Goal: Information Seeking & Learning: Check status

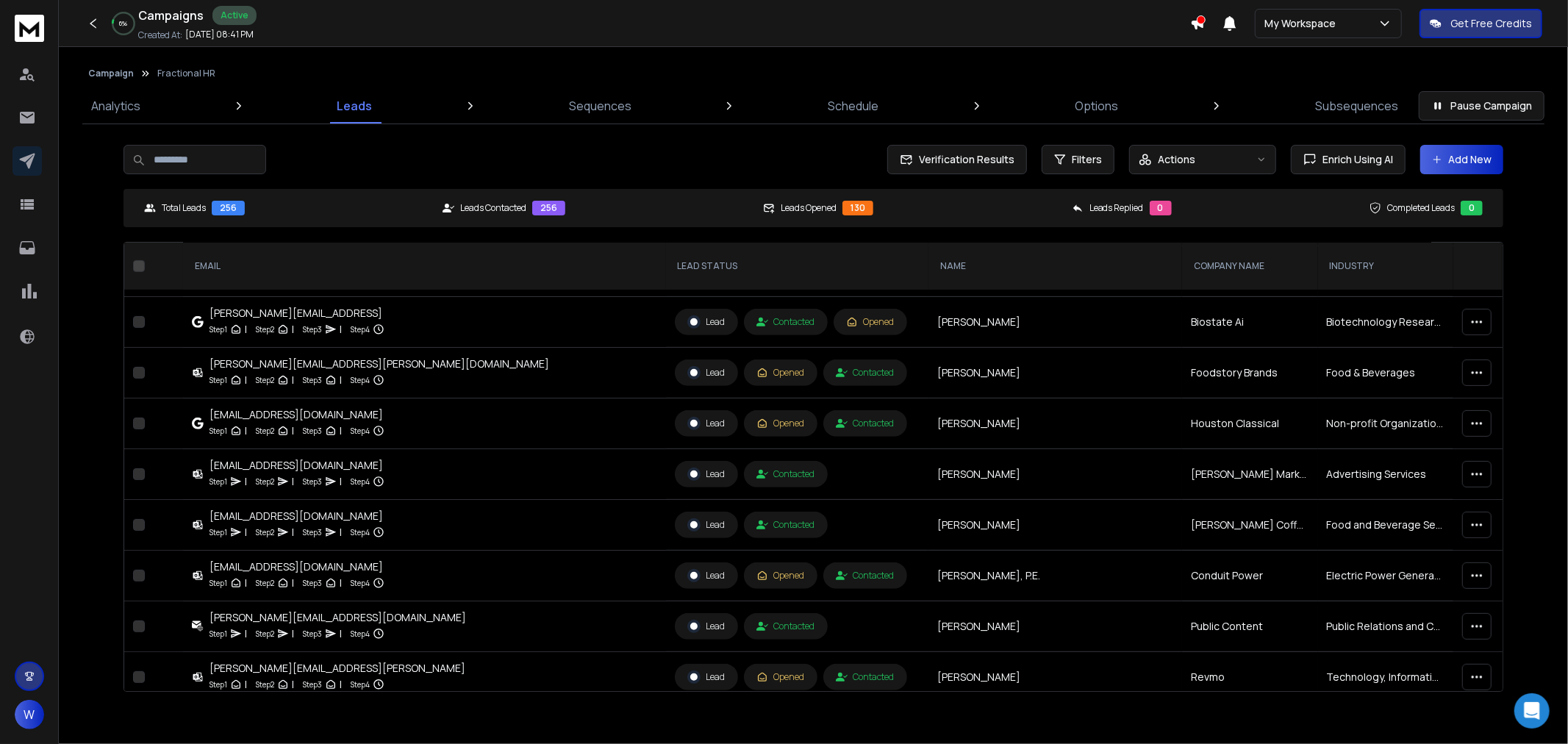
scroll to position [5505, 0]
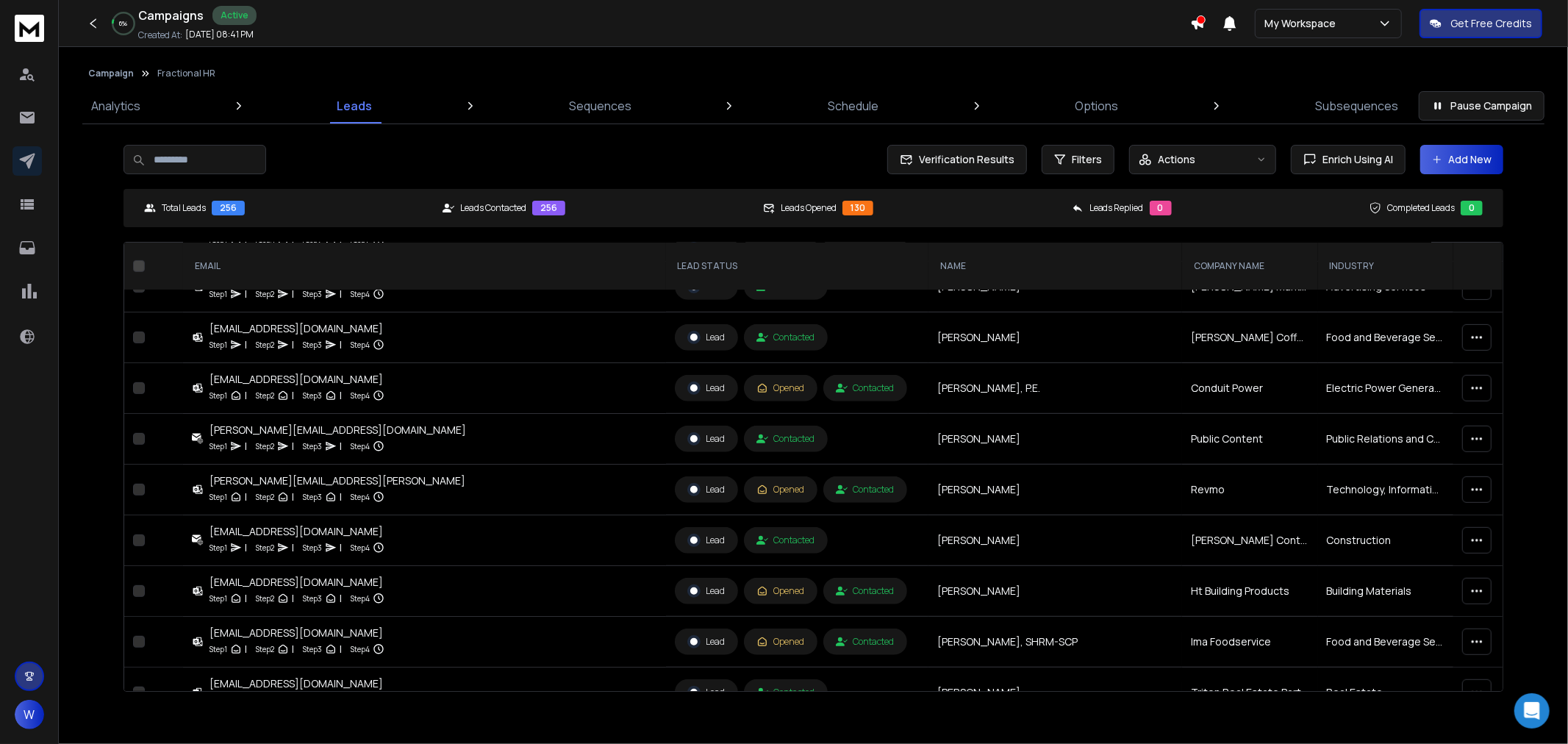
click at [501, 211] on p "Leads Contacted" at bounding box center [493, 208] width 66 height 12
click at [813, 204] on p "Leads Opened" at bounding box center [808, 208] width 56 height 12
click at [1113, 210] on p "Leads Replied" at bounding box center [1116, 208] width 54 height 12
click at [1068, 153] on button "Filters" at bounding box center [1078, 159] width 73 height 29
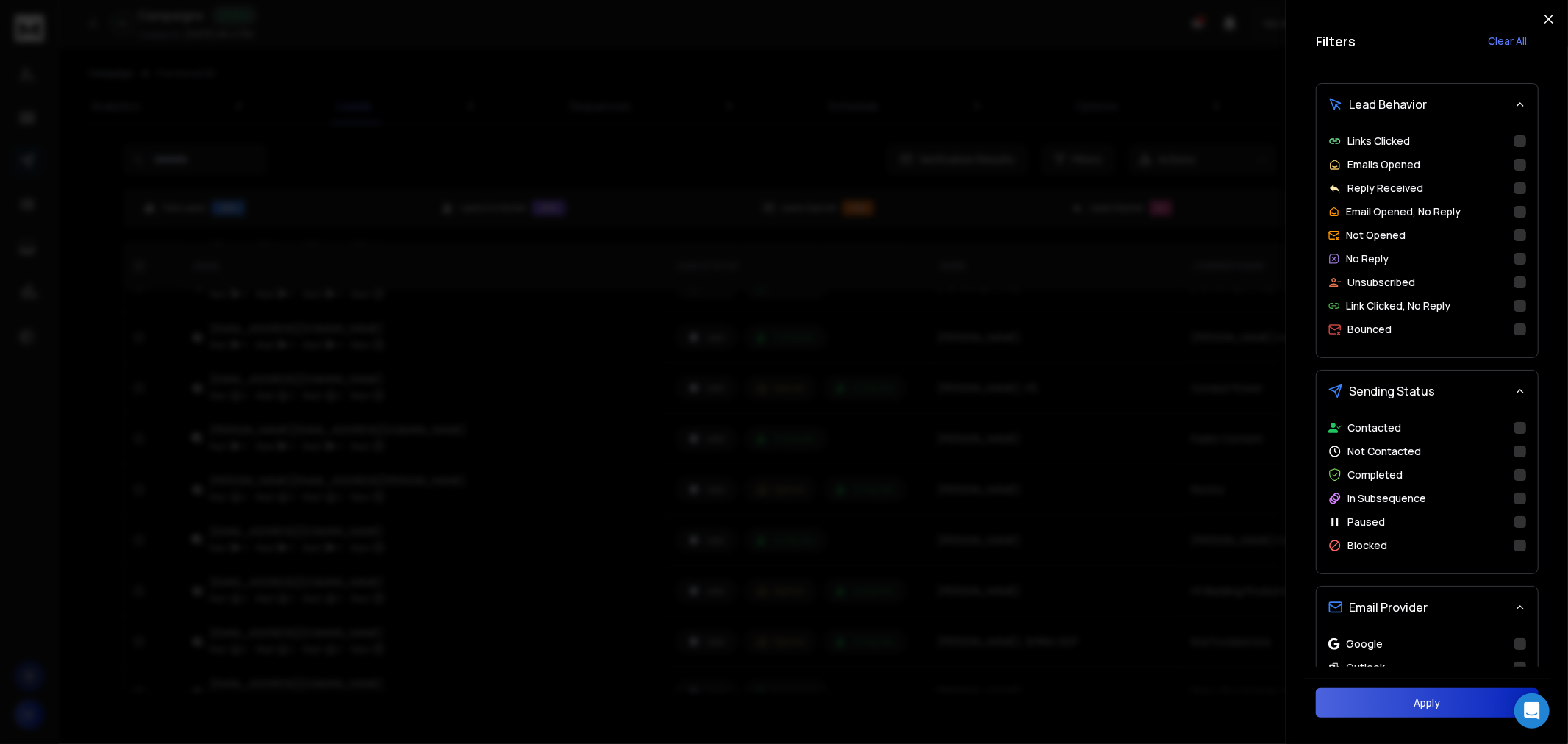
click at [1546, 18] on icon "button" at bounding box center [1548, 19] width 15 height 15
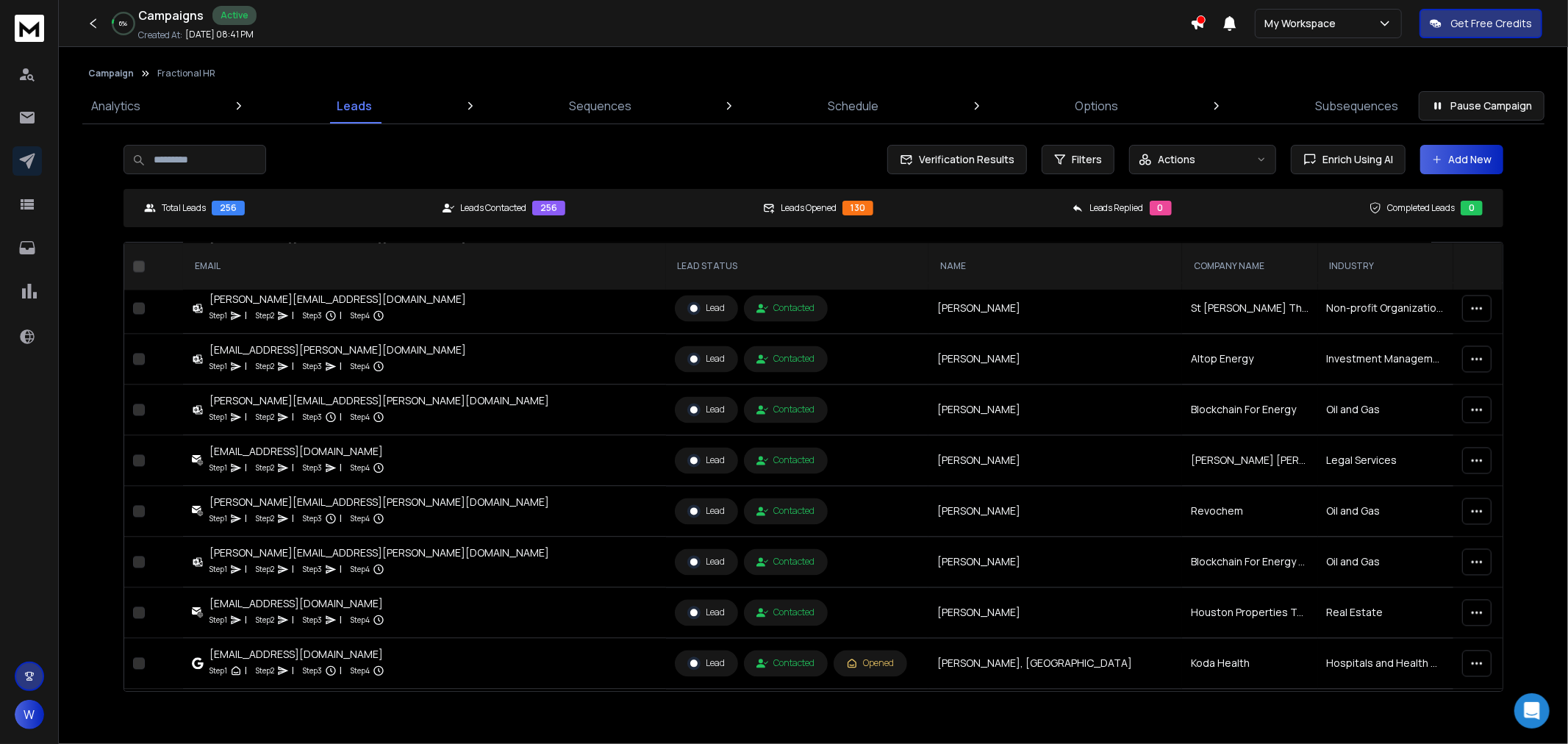
scroll to position [2402, 0]
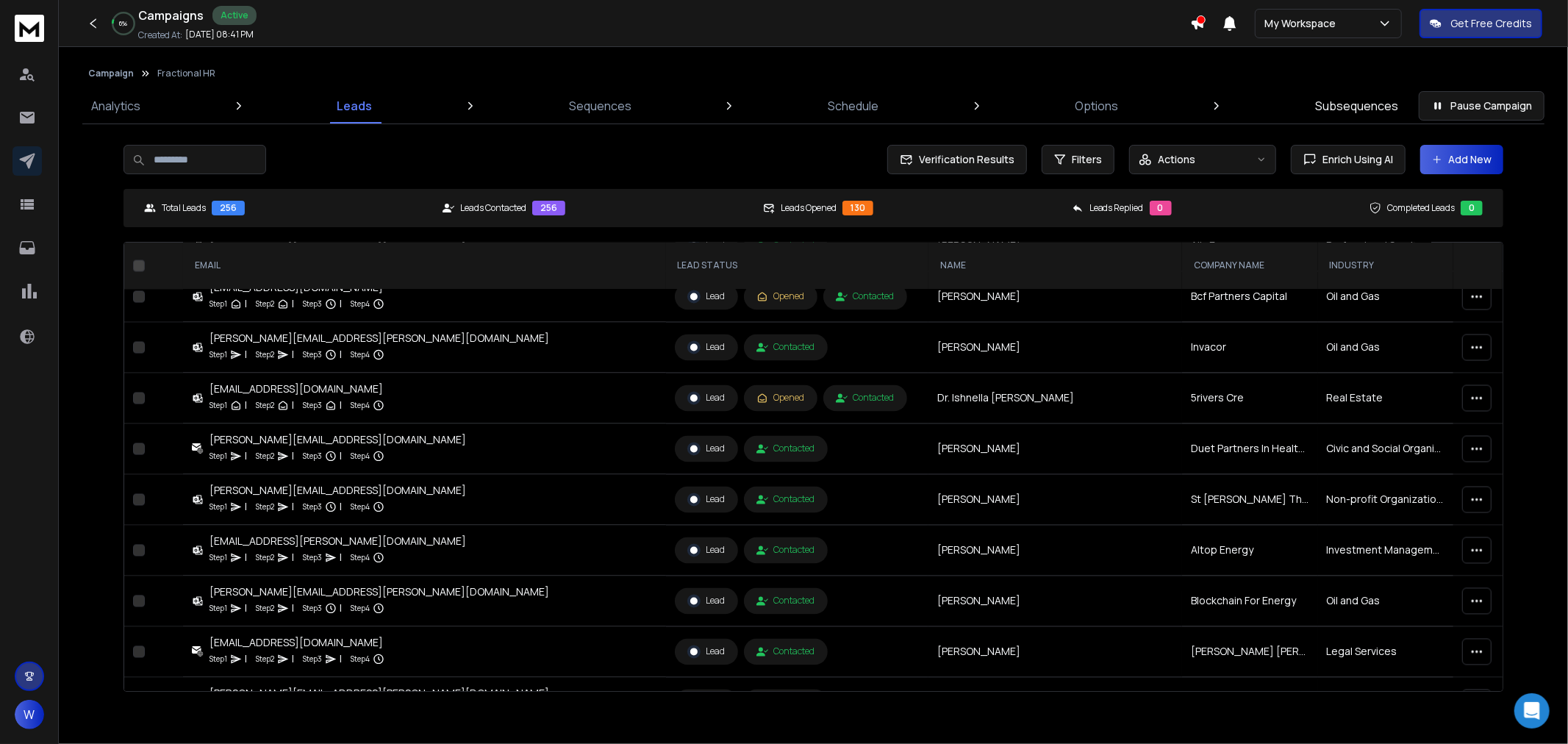
click at [1346, 108] on p "Subsequences" at bounding box center [1357, 106] width 83 height 18
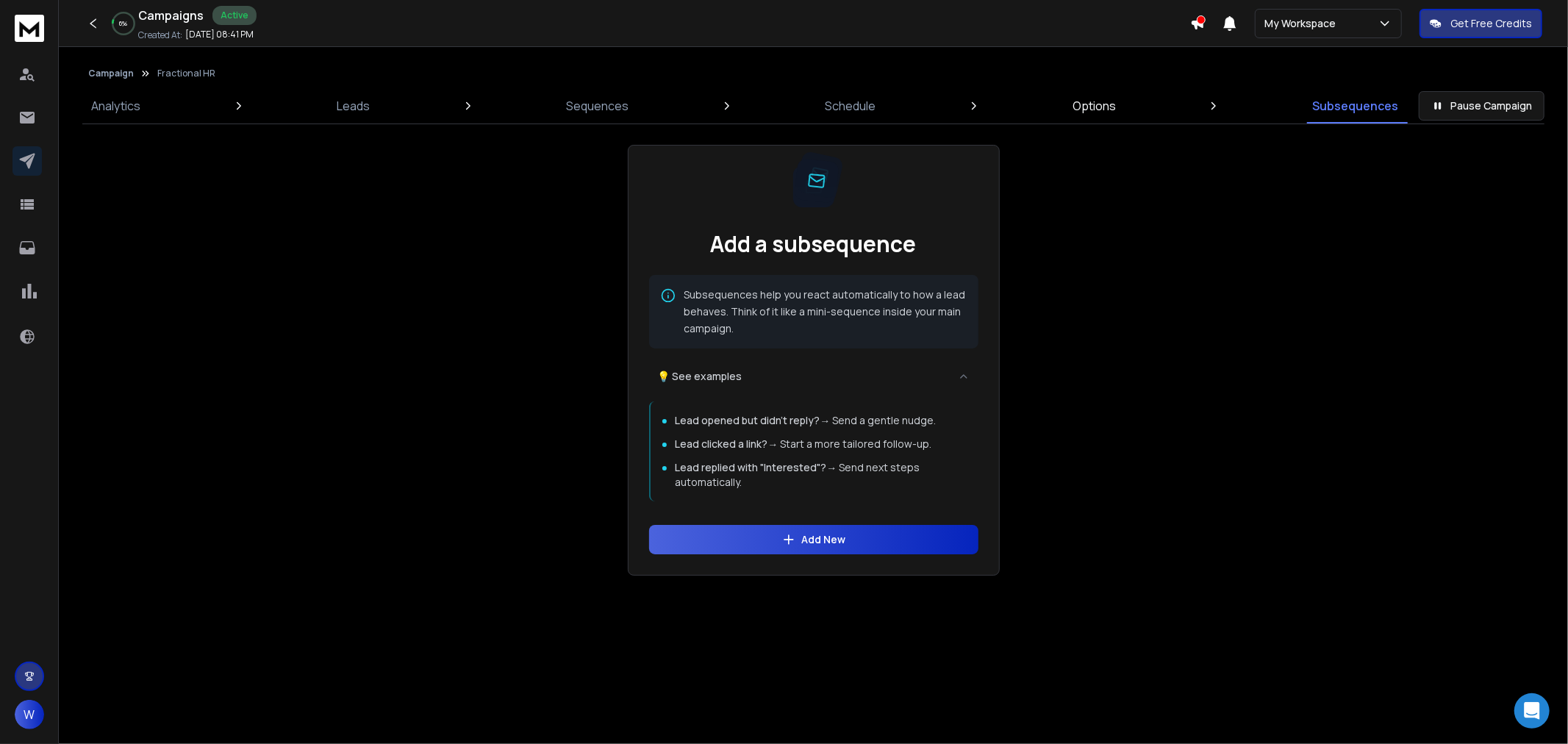
click at [1075, 112] on p "Options" at bounding box center [1094, 106] width 44 height 18
click at [1084, 105] on p "Options" at bounding box center [1094, 106] width 44 height 18
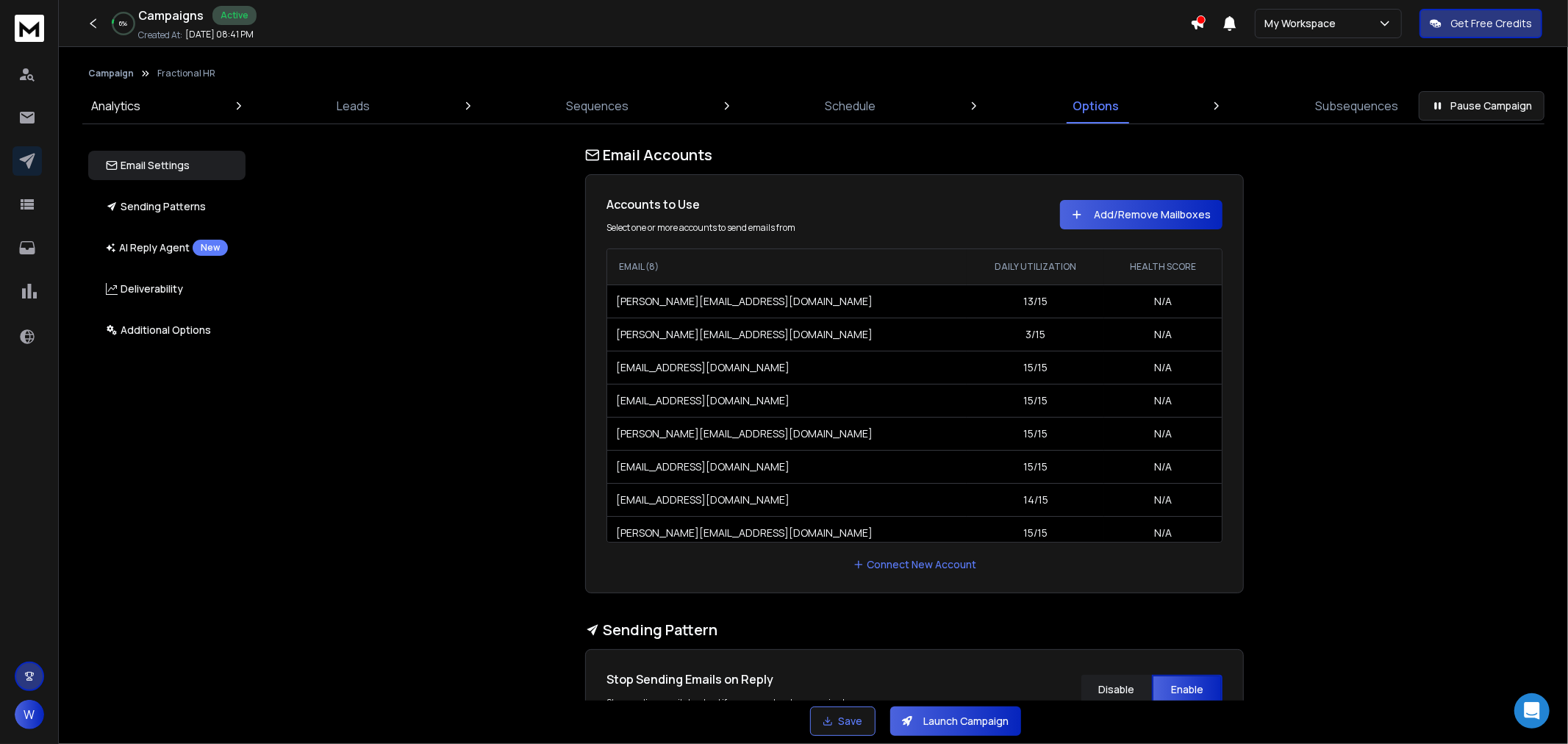
click at [108, 105] on p "Analytics" at bounding box center [115, 106] width 49 height 18
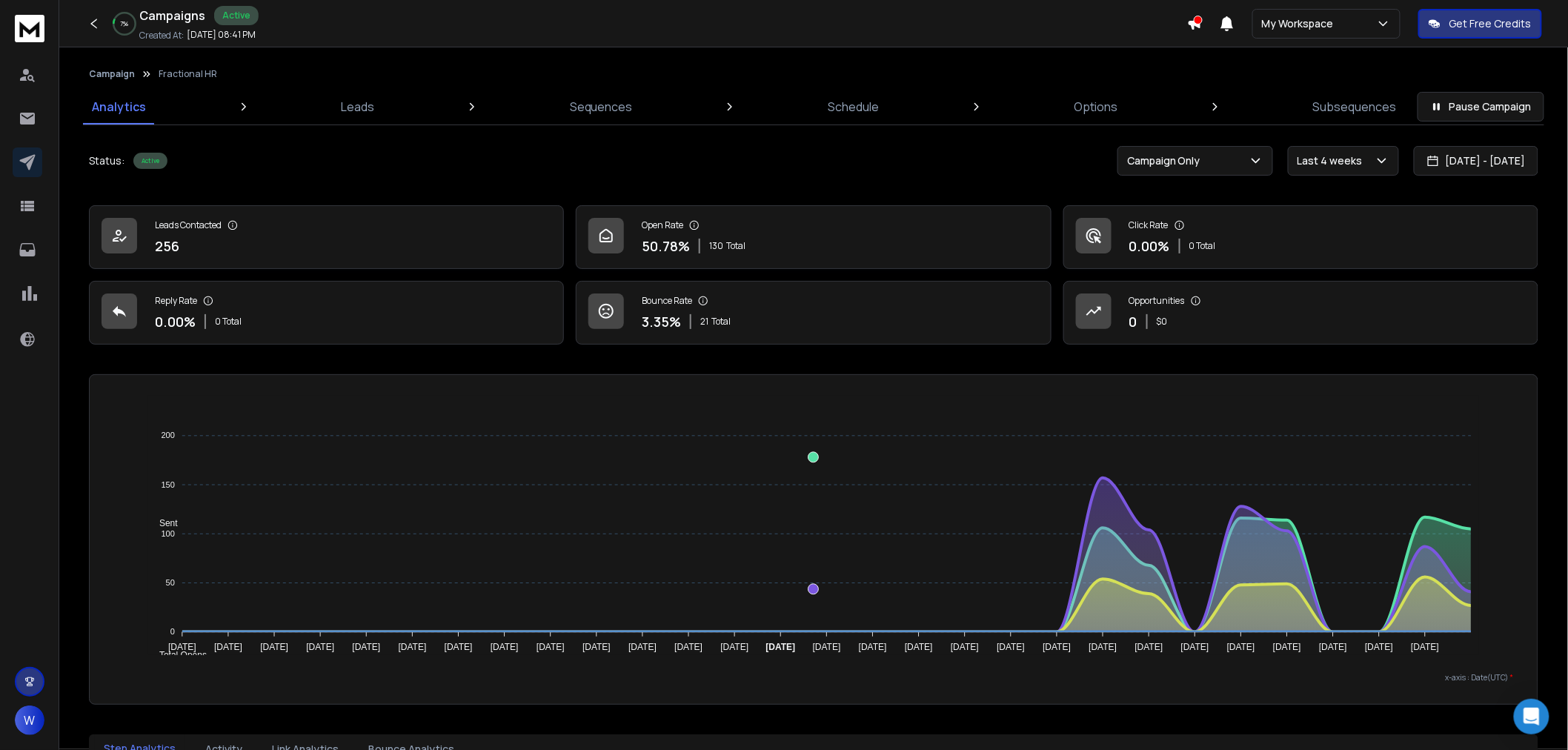
click at [936, 146] on div "Status: Active Pause Campaign Campaign Only Last 4 weeks [DATE] - [DATE]" at bounding box center [813, 160] width 1450 height 30
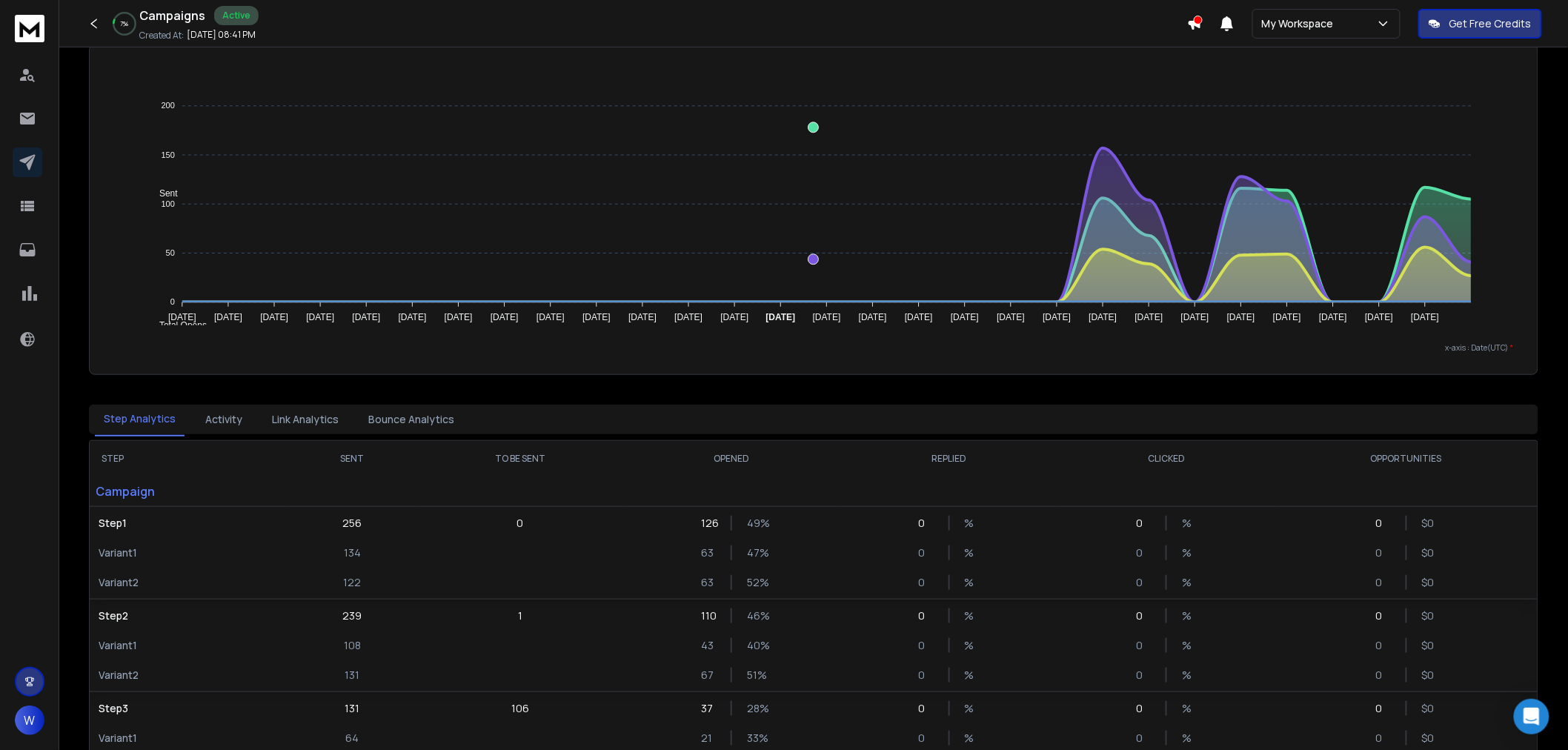
scroll to position [391, 0]
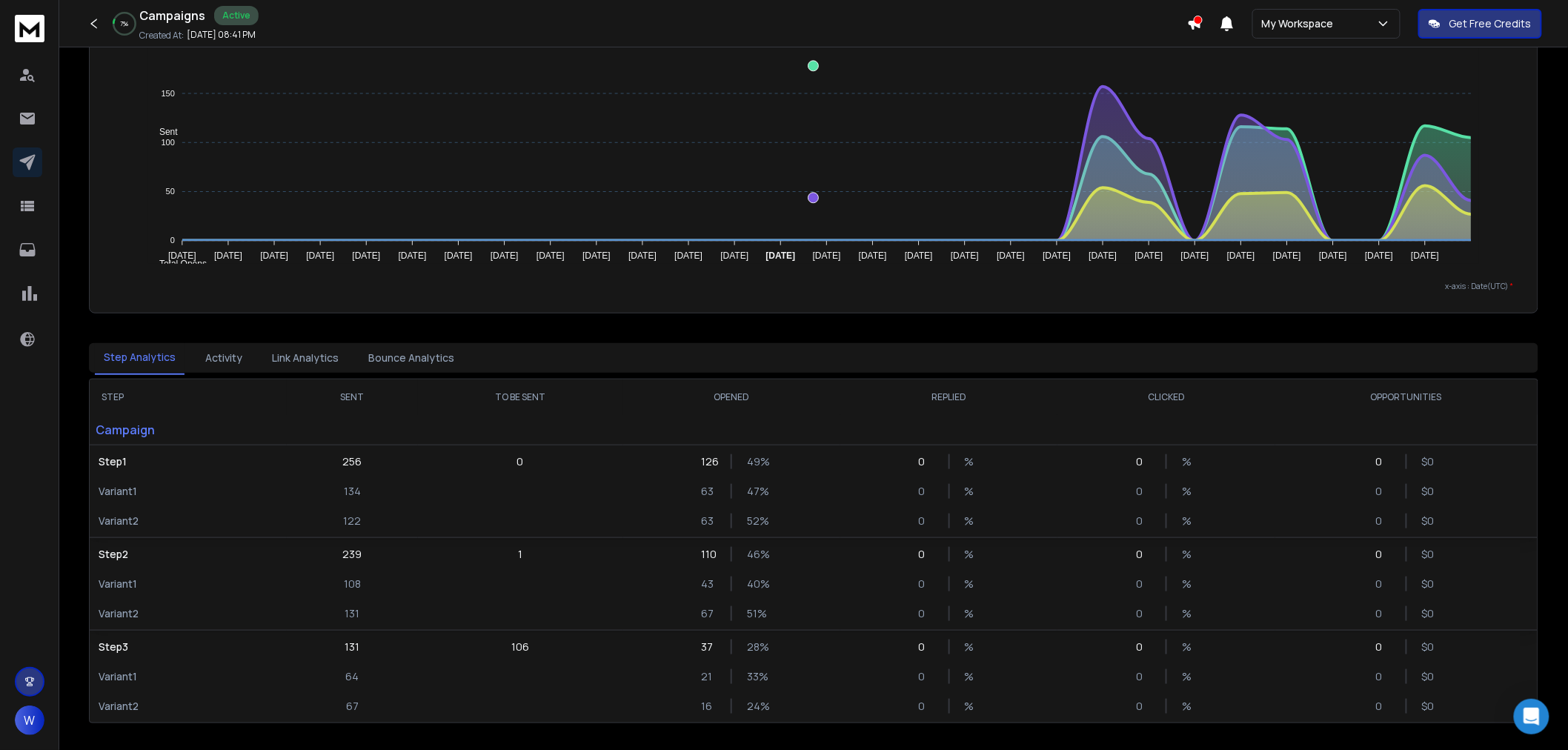
drag, startPoint x: 224, startPoint y: 354, endPoint x: 307, endPoint y: 375, distance: 85.6
click at [224, 354] on button "Activity" at bounding box center [223, 358] width 55 height 32
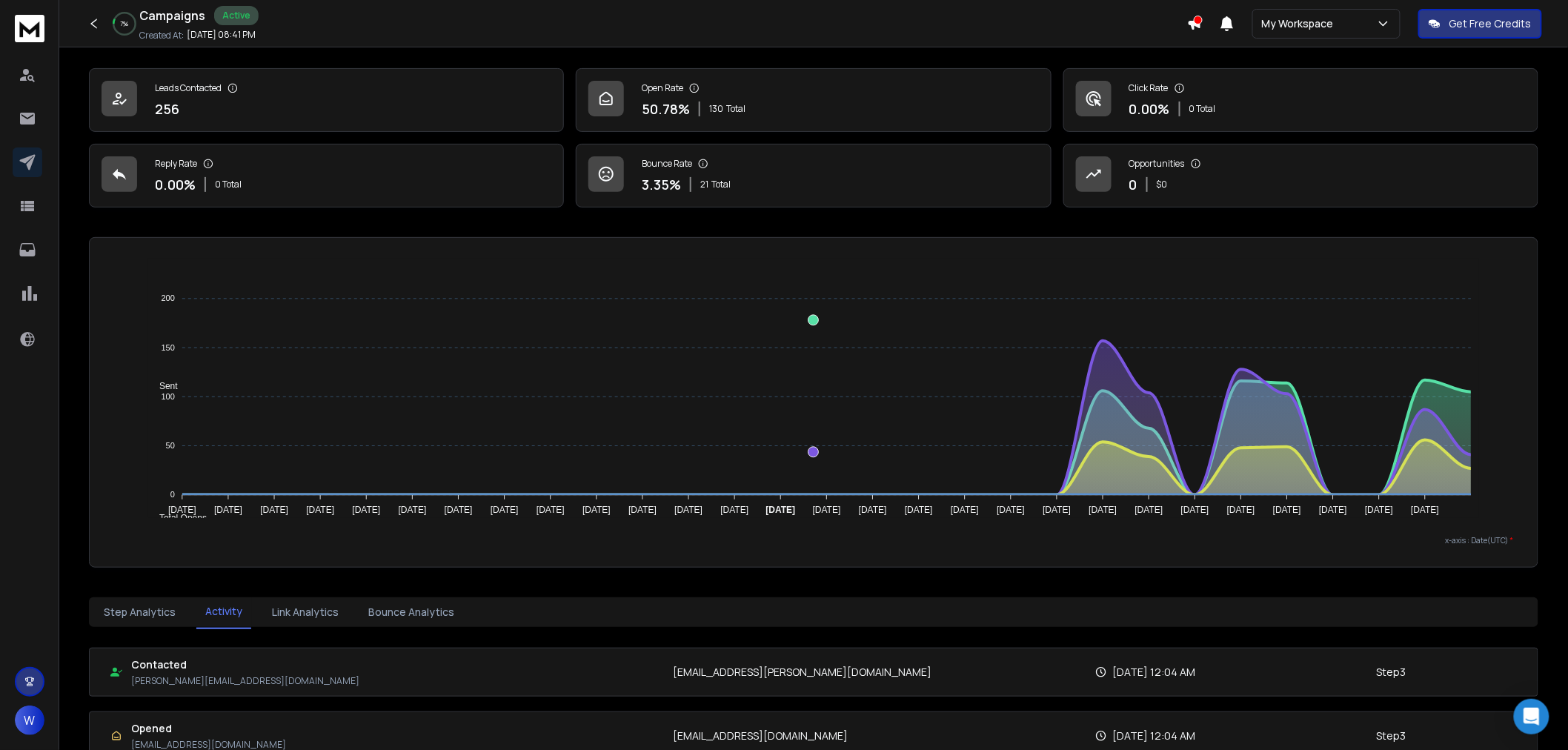
scroll to position [63, 0]
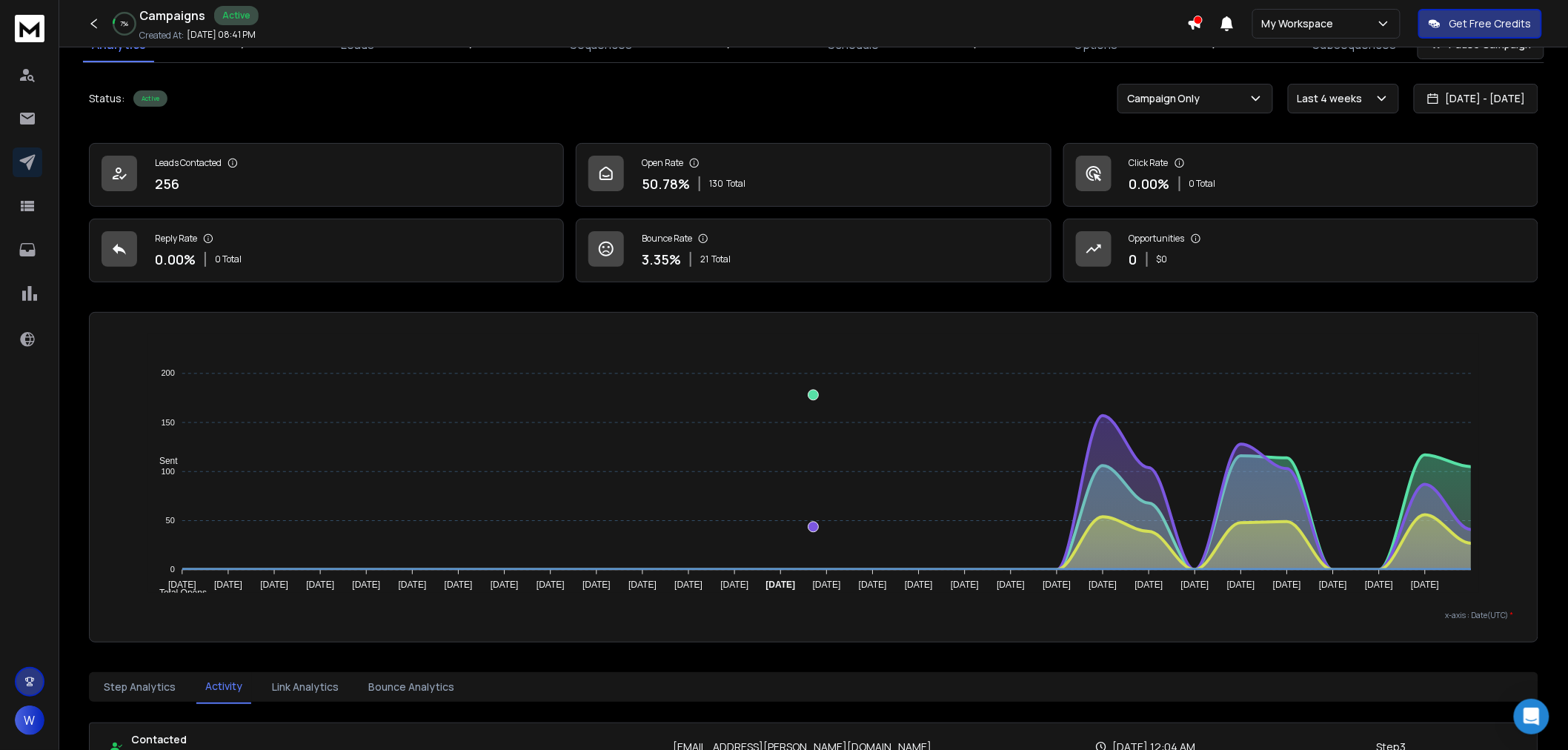
drag, startPoint x: 308, startPoint y: 686, endPoint x: 664, endPoint y: 620, distance: 362.1
click at [312, 685] on button "Link Analytics" at bounding box center [305, 686] width 84 height 32
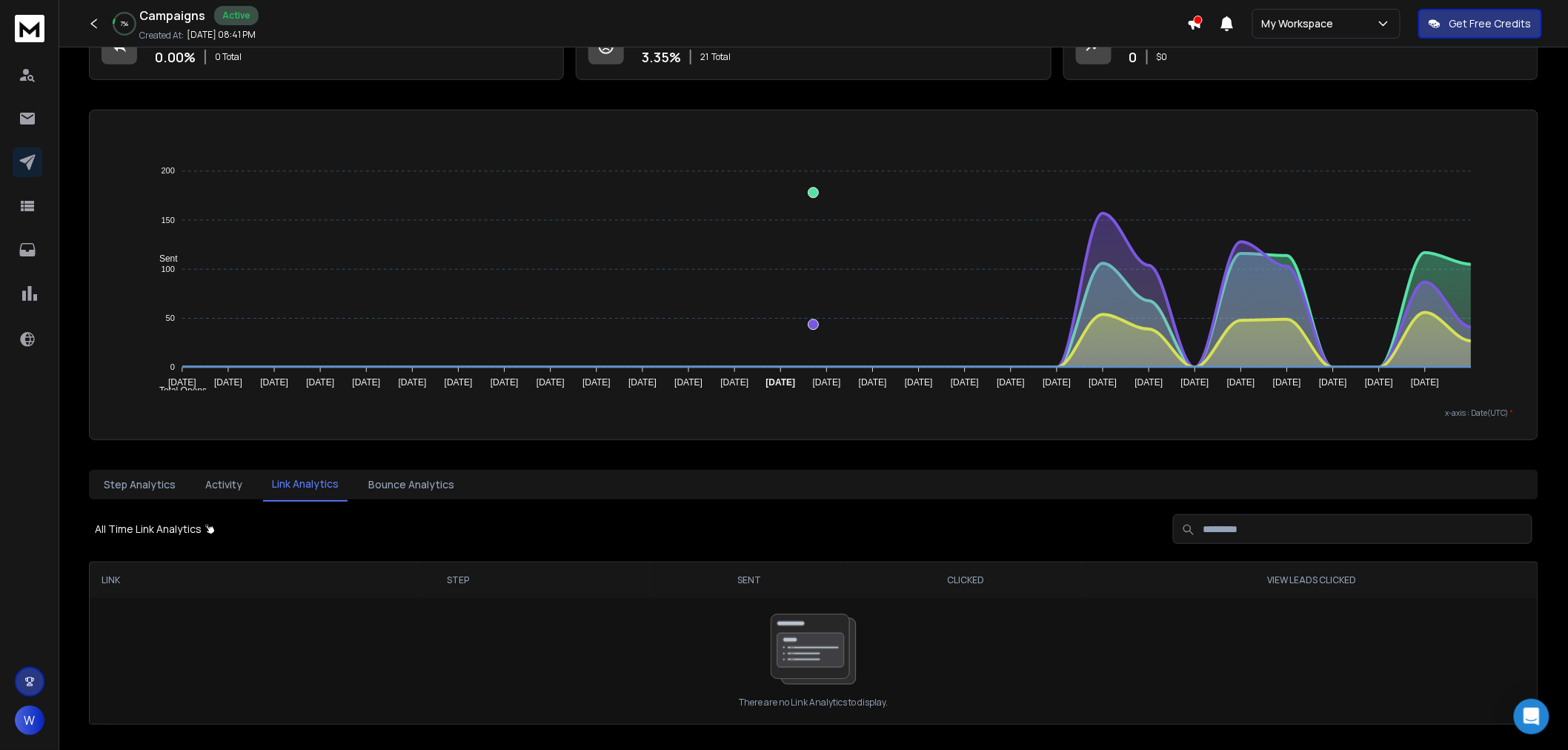
scroll to position [267, 0]
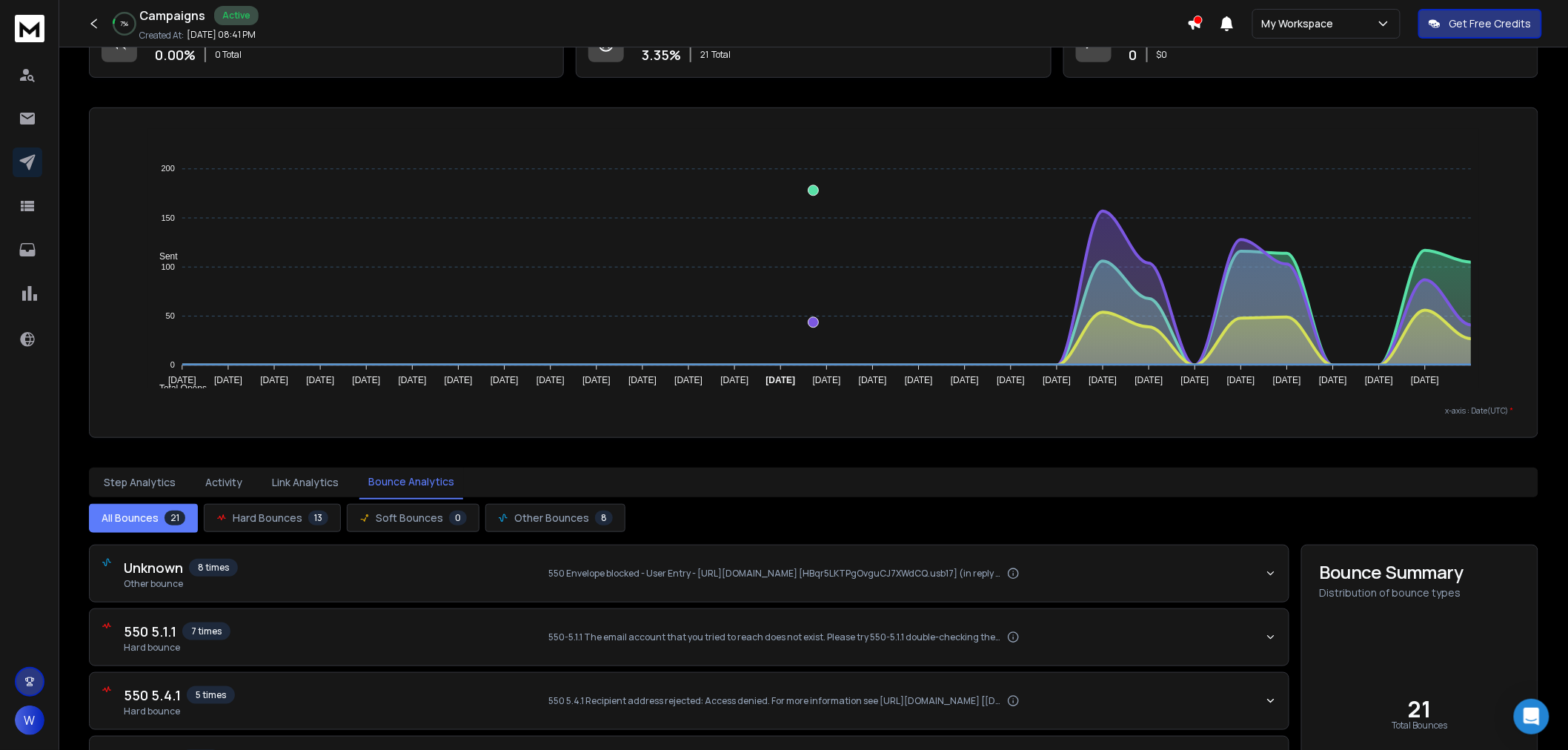
click at [432, 483] on button "Bounce Analytics" at bounding box center [411, 482] width 104 height 34
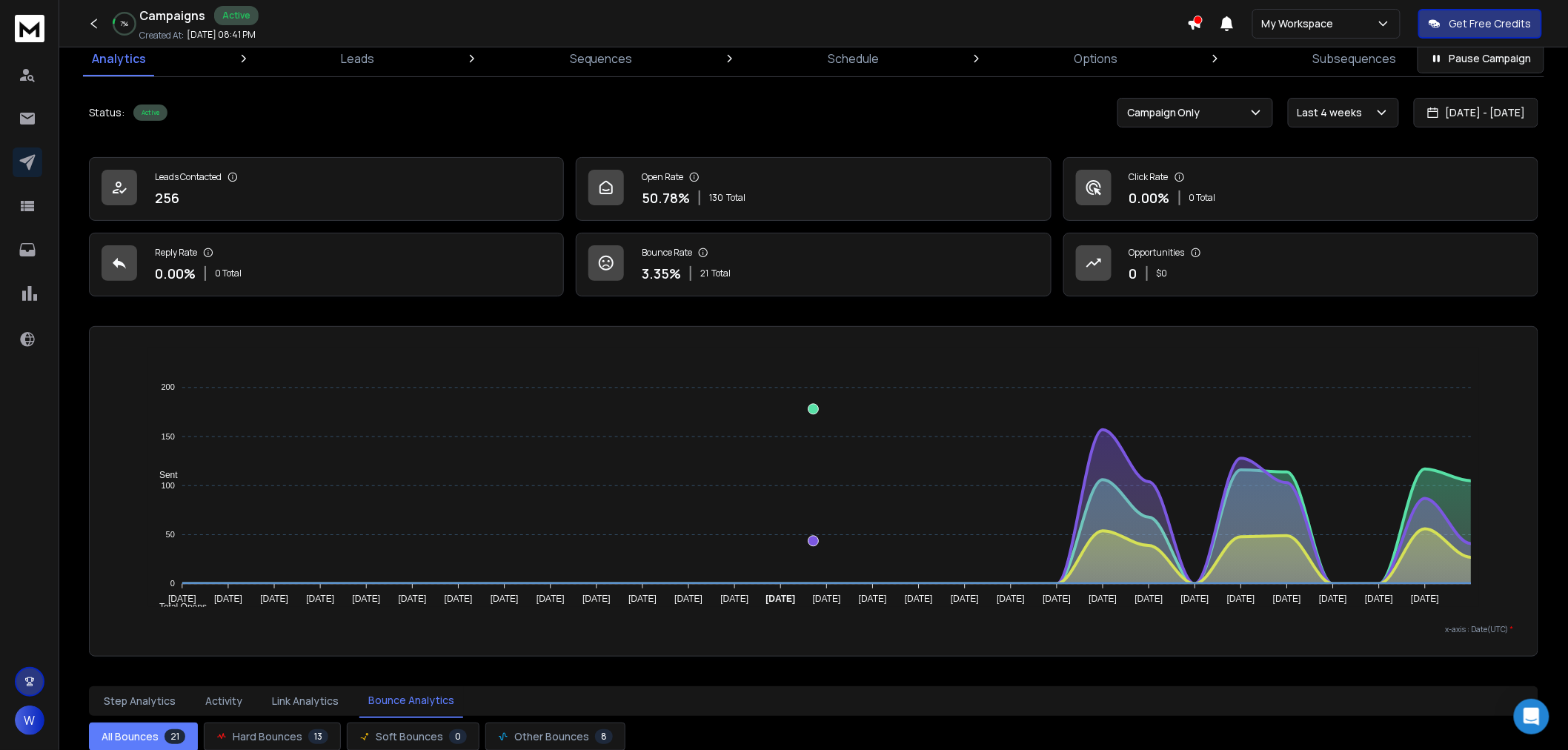
scroll to position [0, 0]
